Goal: Navigation & Orientation: Find specific page/section

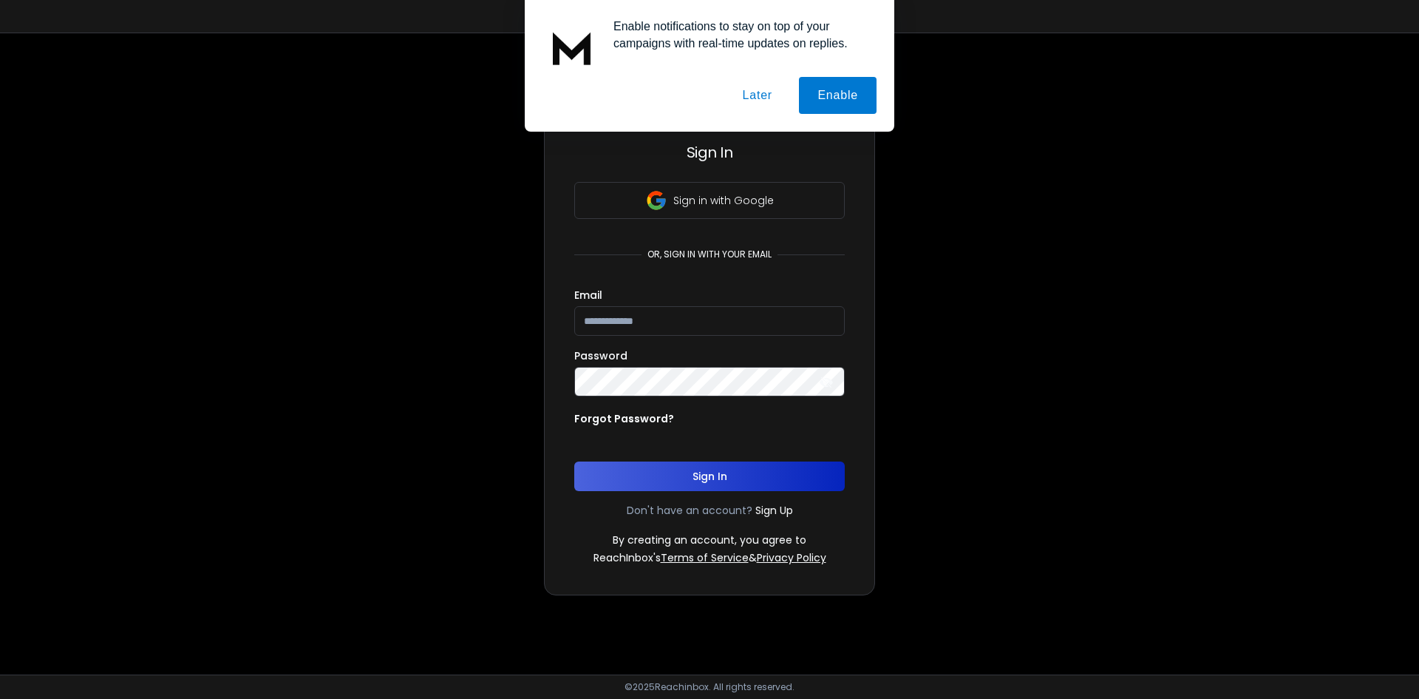
click at [773, 98] on button "Later" at bounding box center [757, 95] width 67 height 37
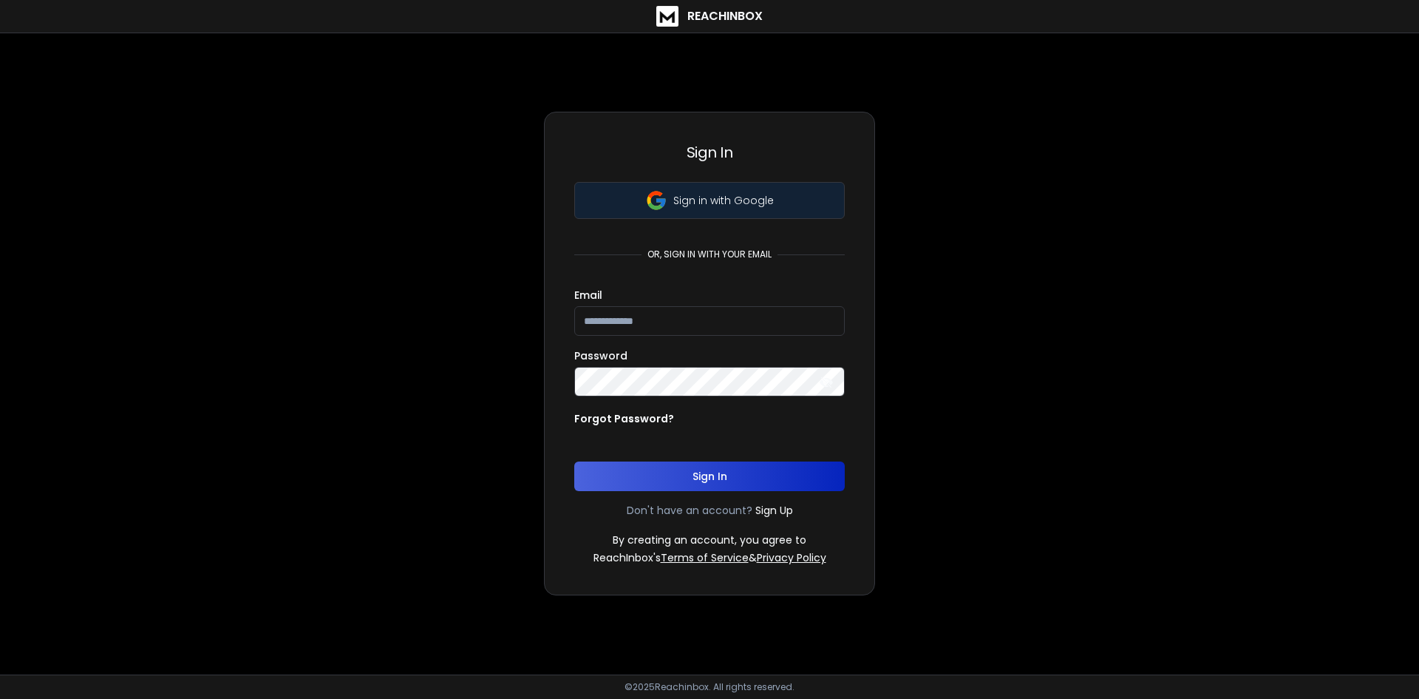
click at [695, 204] on p "Sign in with Google" at bounding box center [723, 200] width 101 height 15
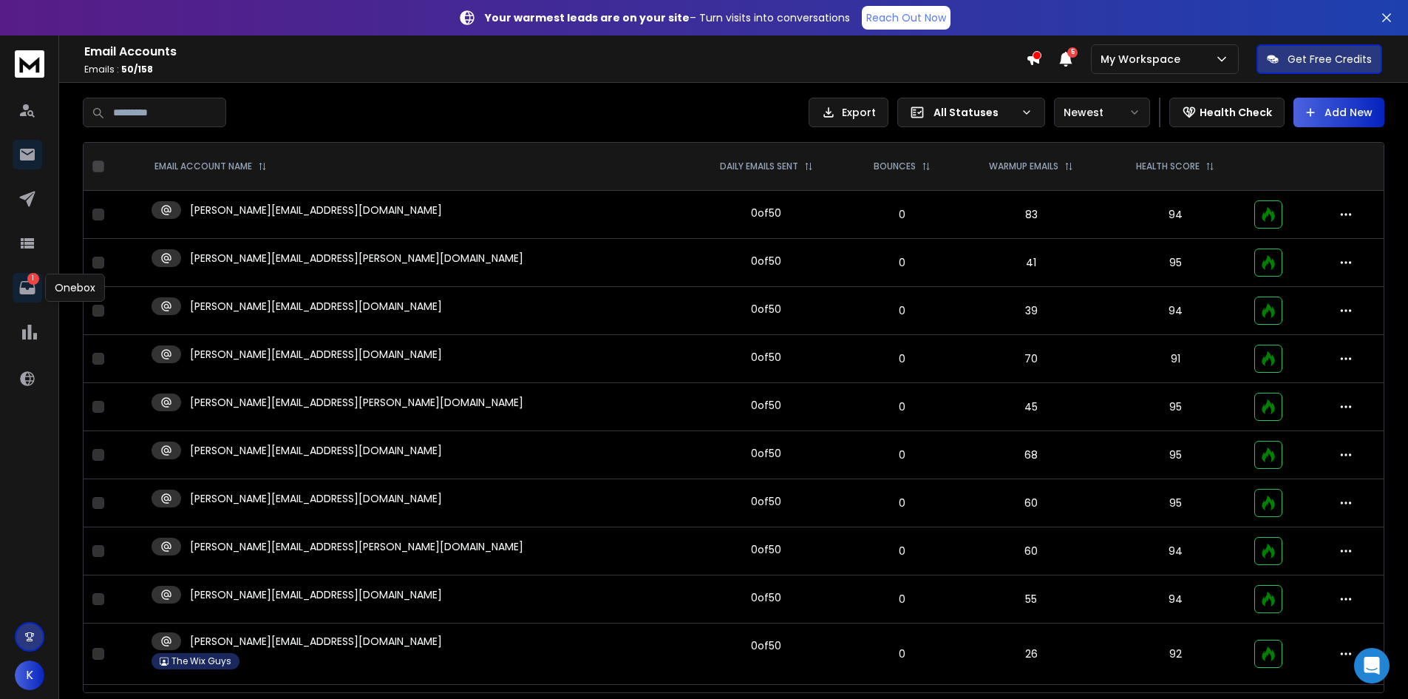
click at [29, 285] on icon at bounding box center [27, 288] width 18 height 18
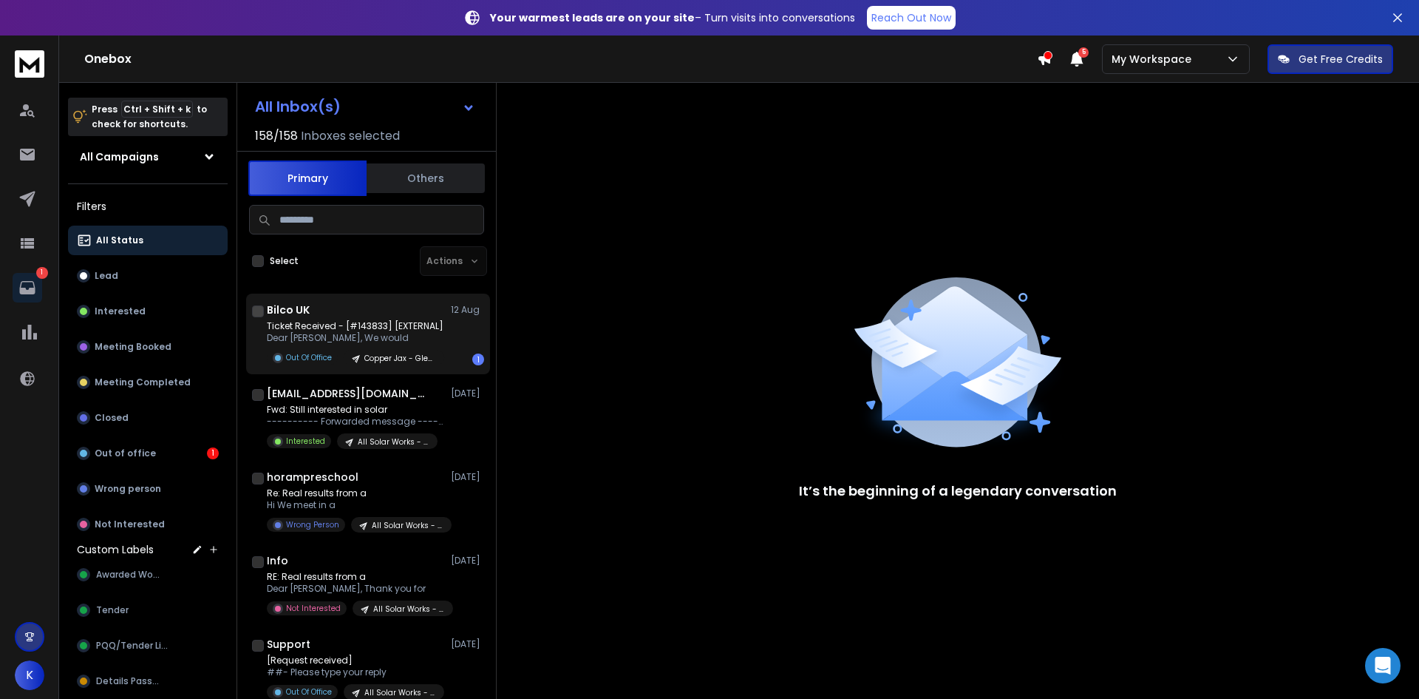
click at [412, 319] on div "Bilco UK [DATE] Ticket Received - [#143833] [EXTERNAL] Dear [PERSON_NAME], We w…" at bounding box center [375, 333] width 217 height 63
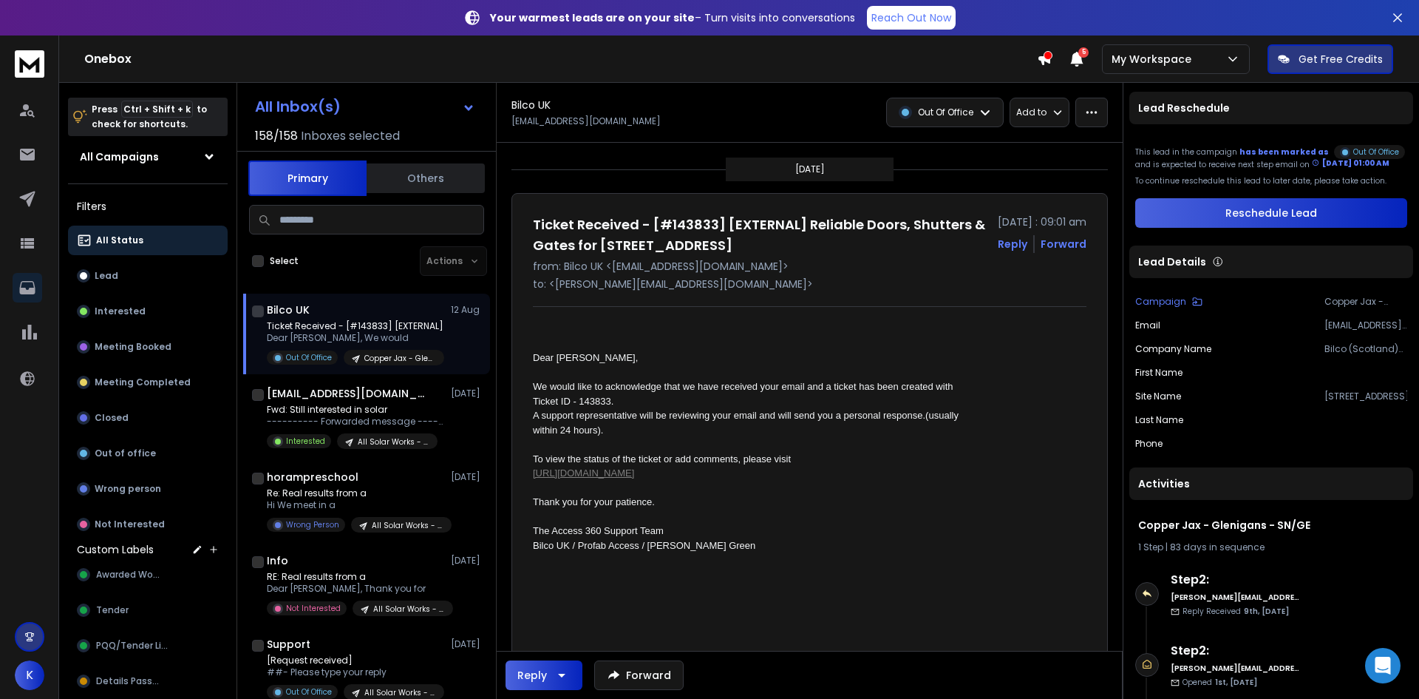
click at [420, 188] on button "Others" at bounding box center [426, 178] width 118 height 33
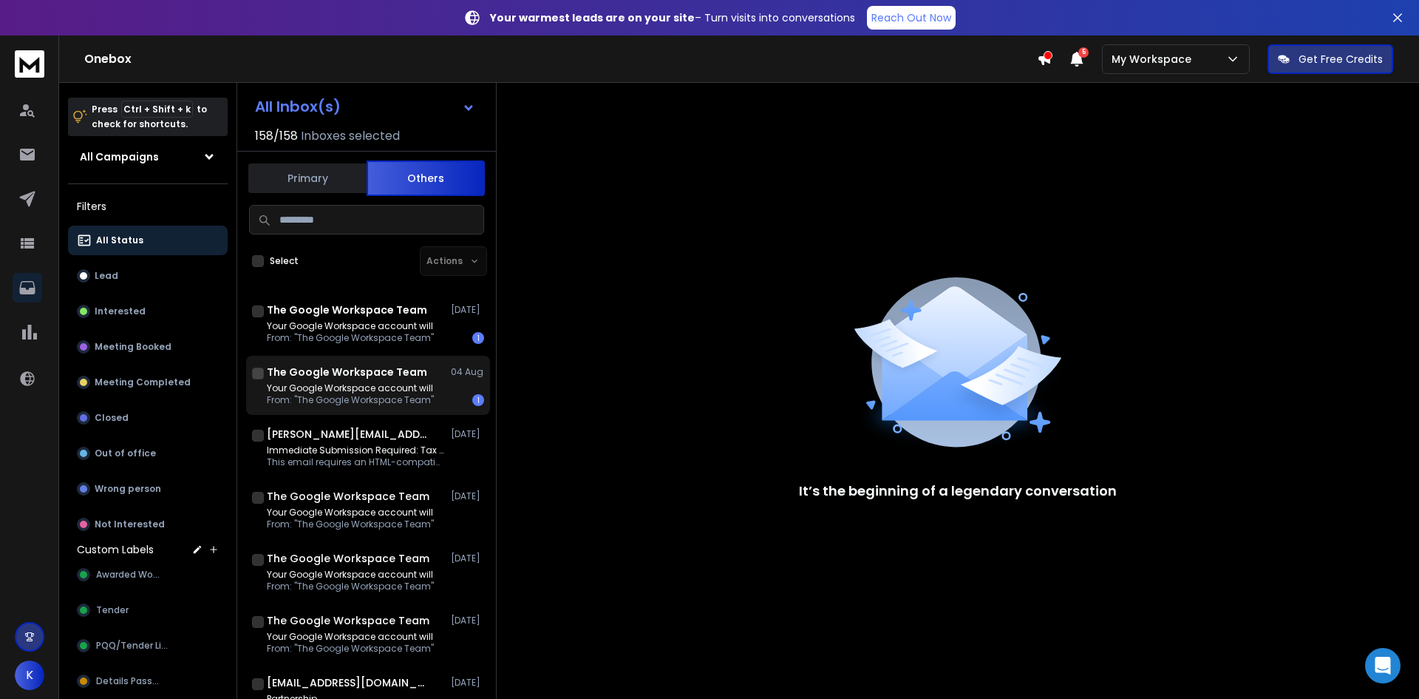
click at [403, 398] on p "From: "The Google Workspace Team"" at bounding box center [350, 400] width 167 height 12
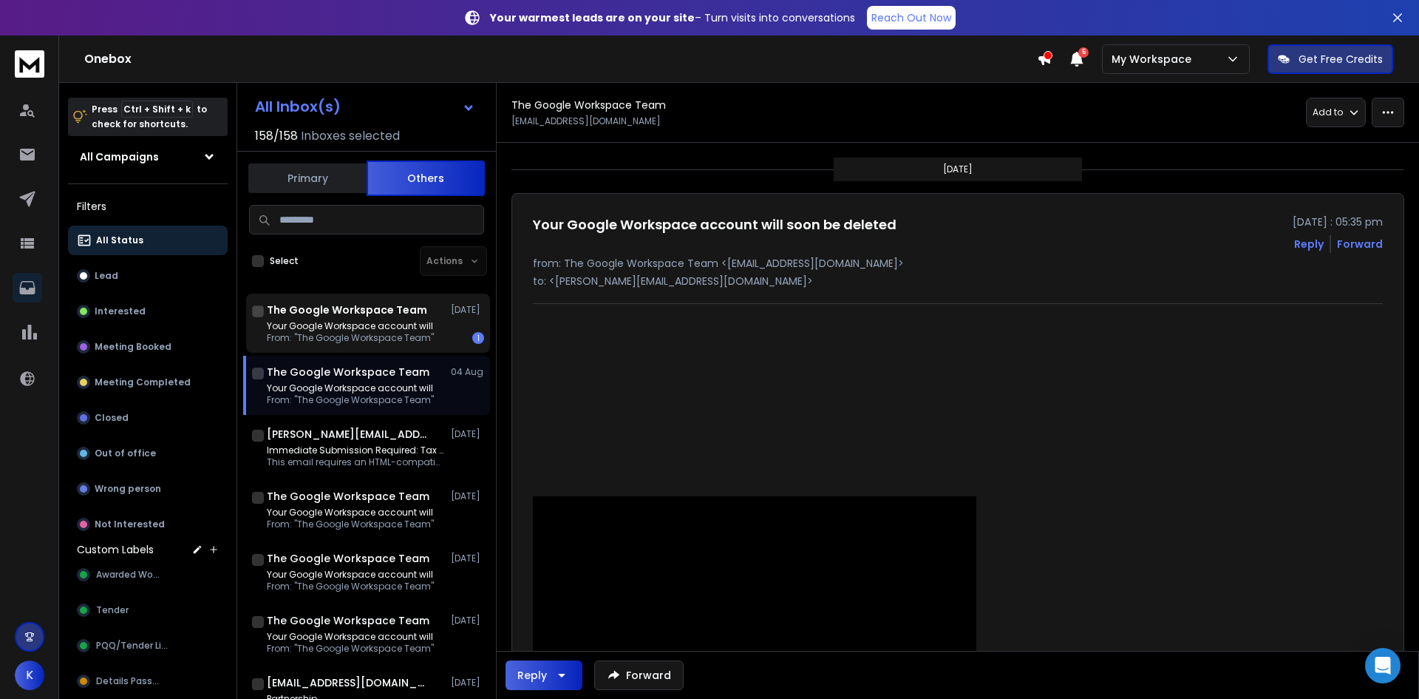
click at [390, 316] on h1 "The Google Workspace Team" at bounding box center [347, 309] width 160 height 15
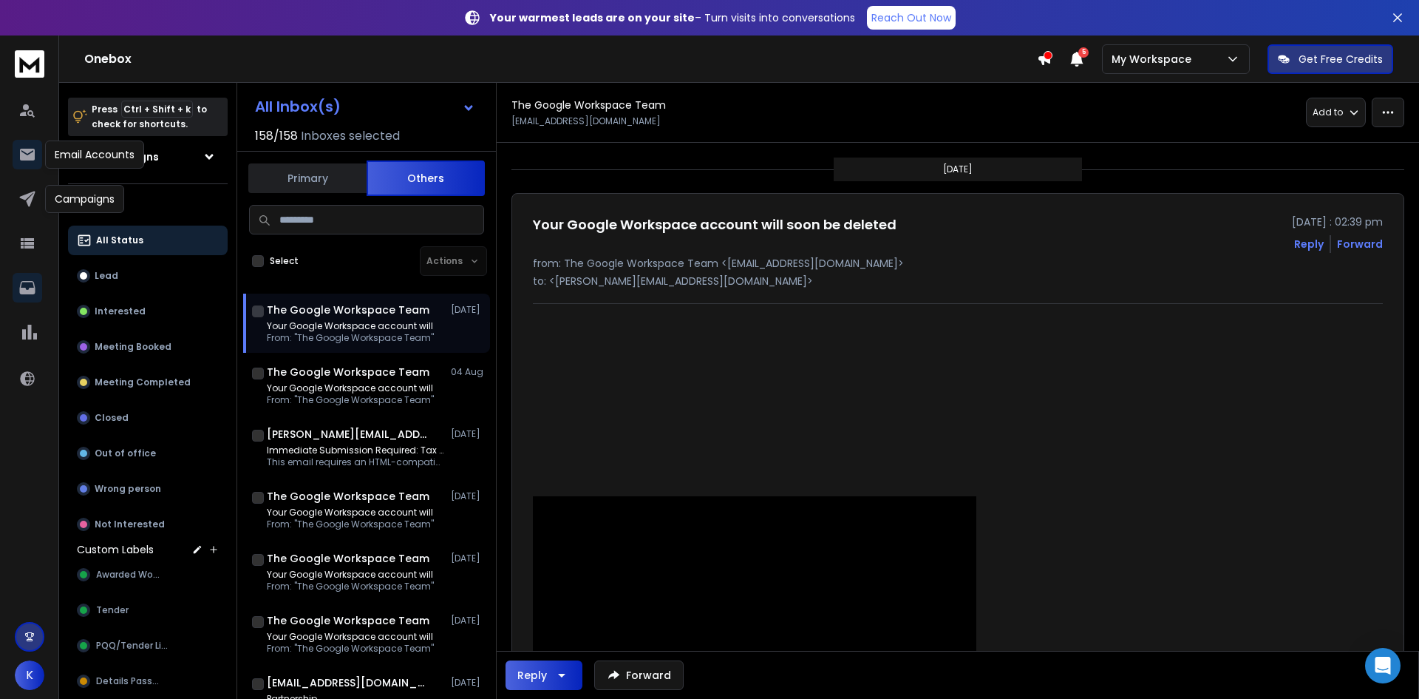
click at [26, 152] on icon at bounding box center [27, 155] width 15 height 12
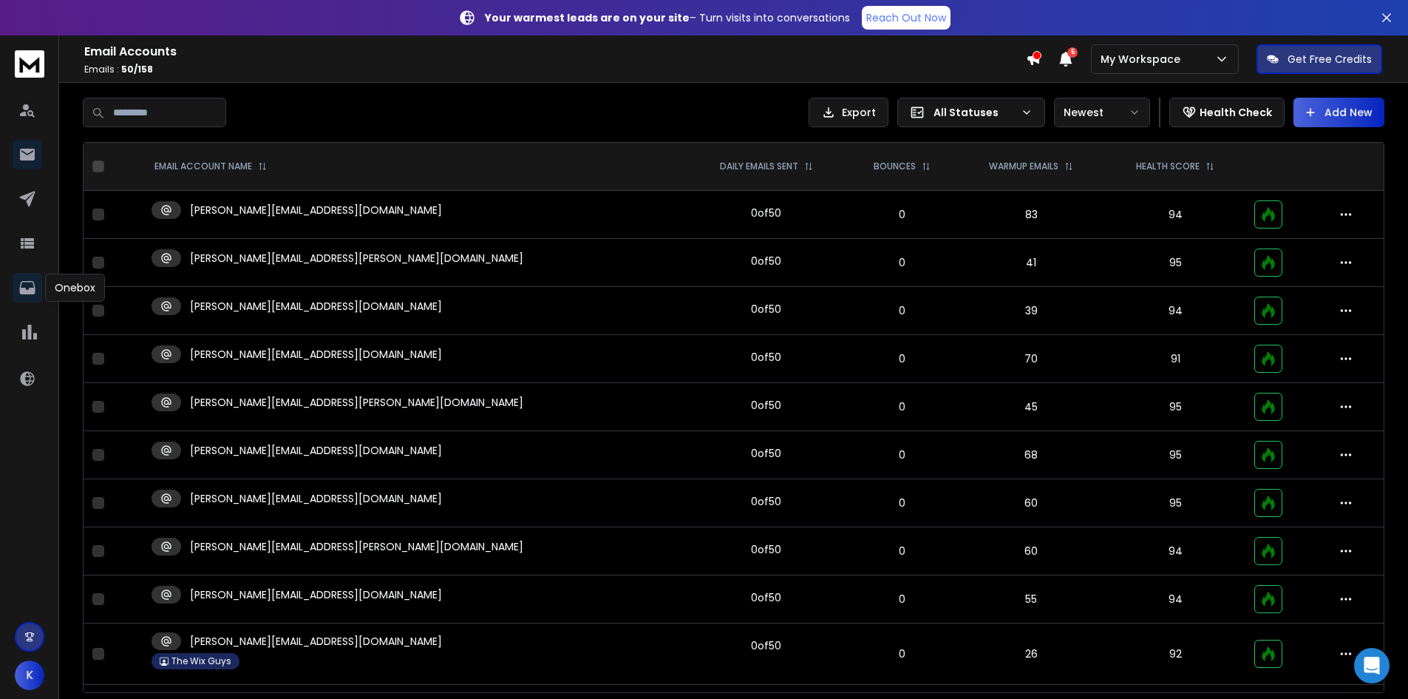
click at [37, 285] on link at bounding box center [28, 288] width 30 height 30
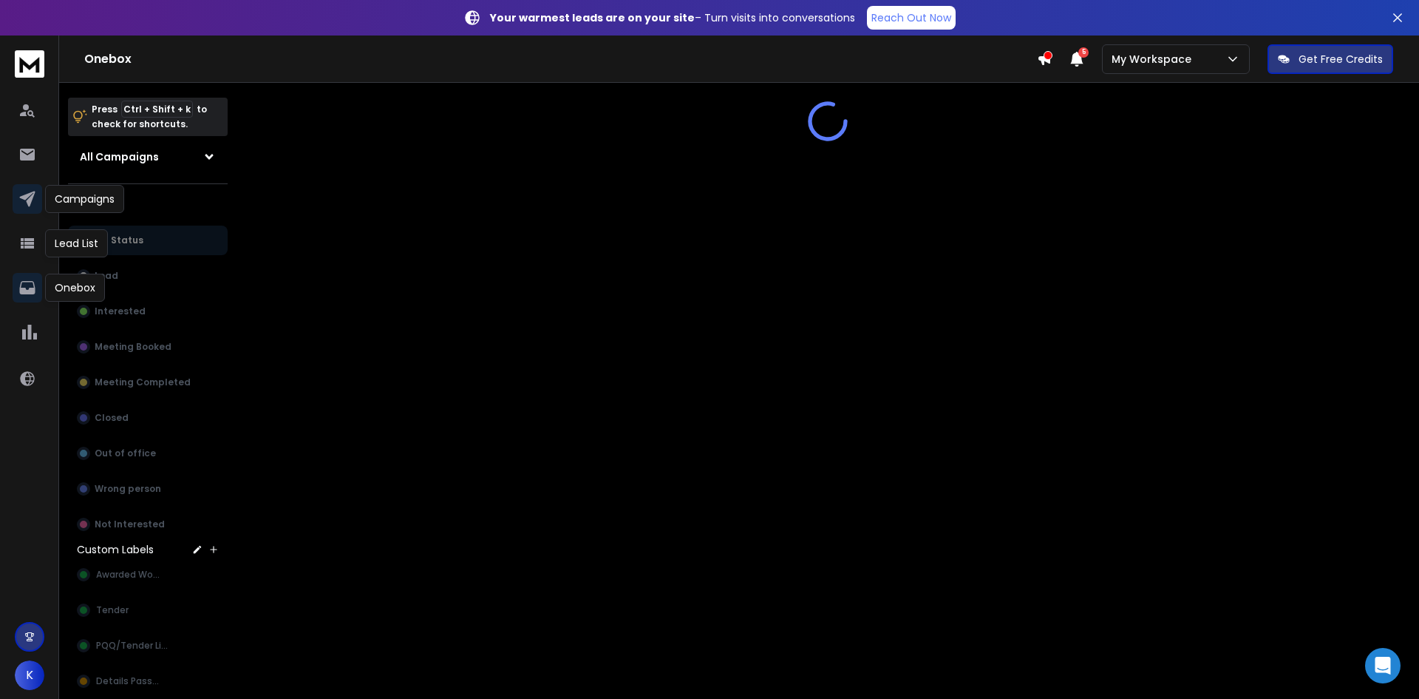
click at [24, 198] on icon at bounding box center [27, 199] width 16 height 16
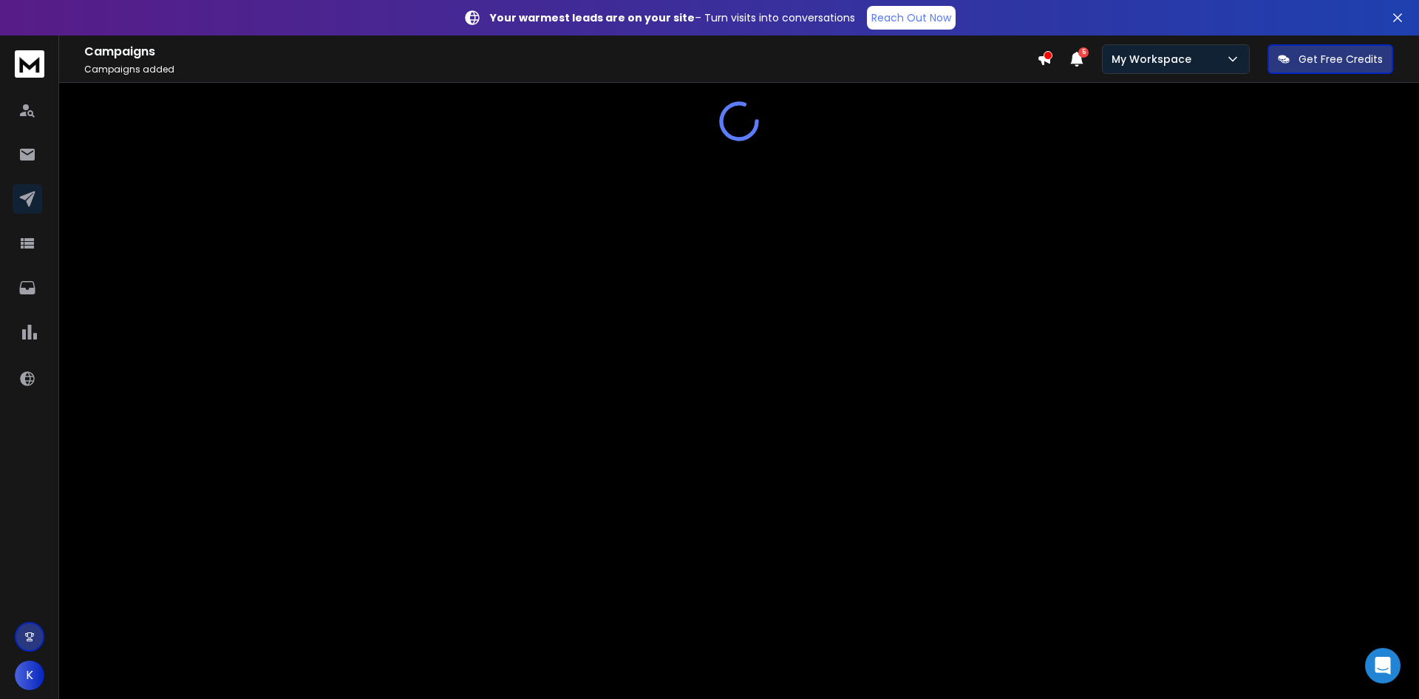
click at [1199, 60] on div "My Workspace" at bounding box center [1176, 59] width 129 height 15
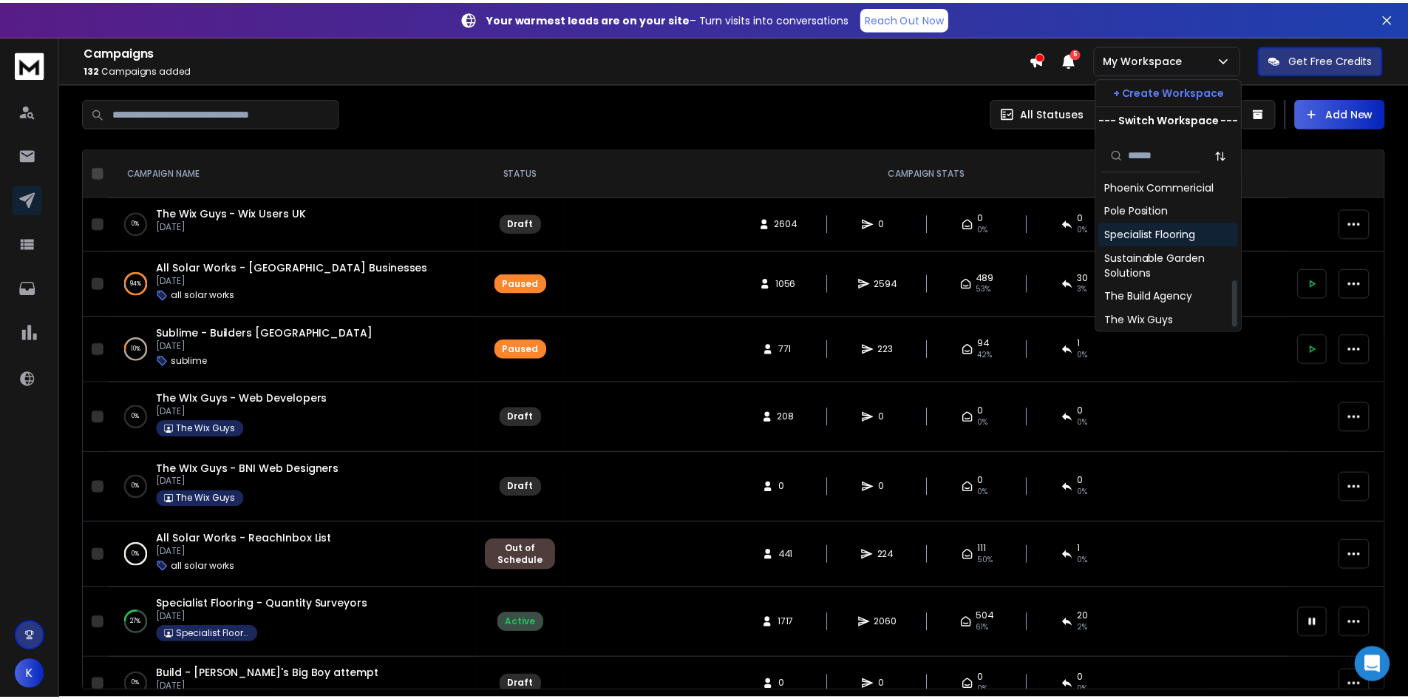
scroll to position [316, 0]
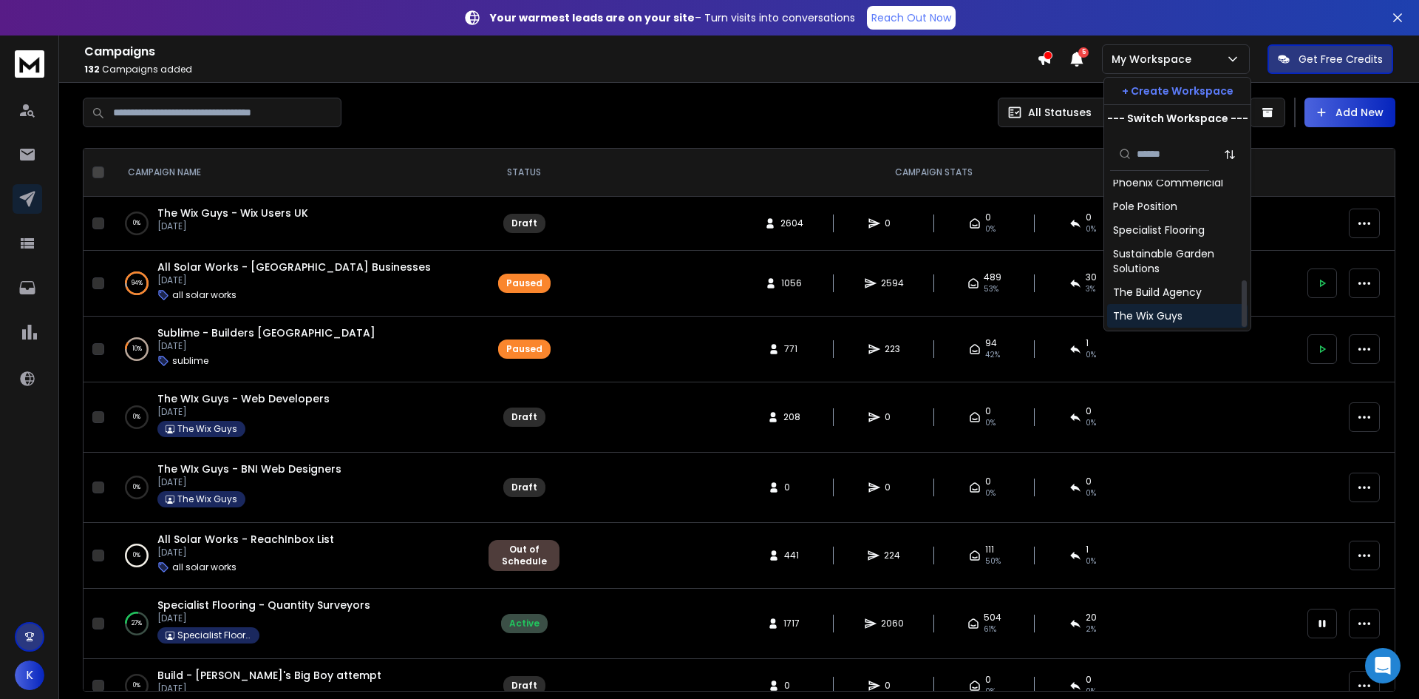
click at [1142, 315] on div "The Wix Guys" at bounding box center [1147, 315] width 69 height 15
